Goal: Check status

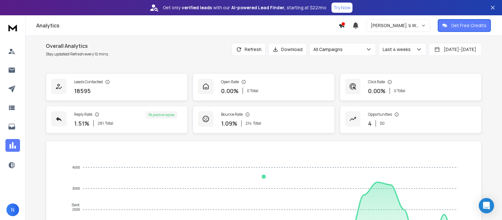
scroll to position [185, 0]
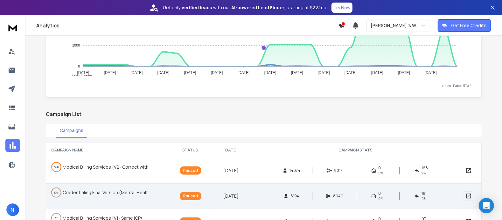
click at [472, 196] on link at bounding box center [469, 196] width 10 height 10
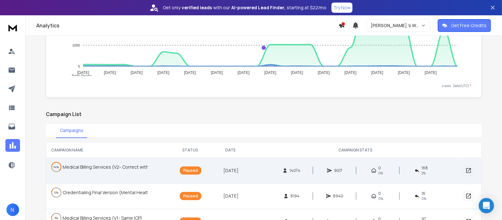
click at [467, 171] on icon at bounding box center [468, 170] width 5 height 5
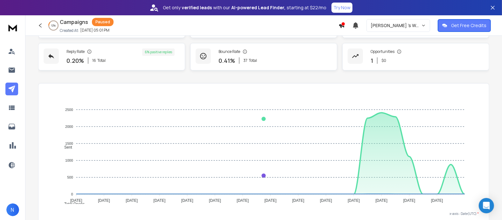
scroll to position [185, 0]
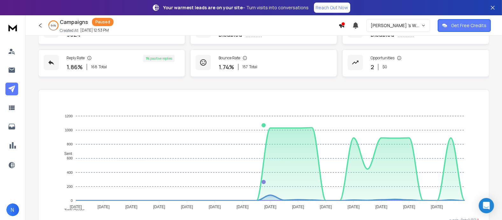
scroll to position [93, 0]
